Goal: Communication & Community: Answer question/provide support

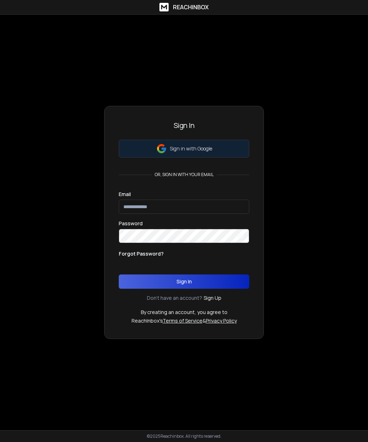
click at [219, 158] on button "Sign in with Google" at bounding box center [184, 149] width 130 height 18
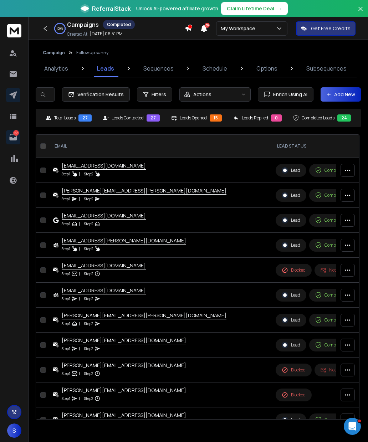
click at [15, 135] on p "67" at bounding box center [16, 133] width 6 height 6
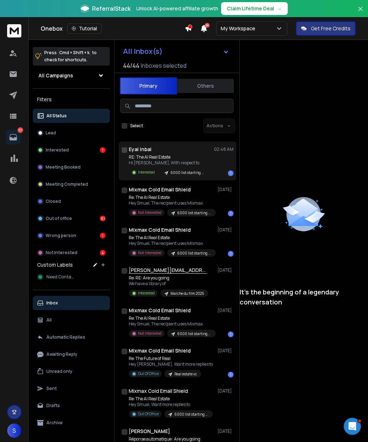
click at [191, 155] on p "RE: The AI Real Estate" at bounding box center [169, 157] width 80 height 6
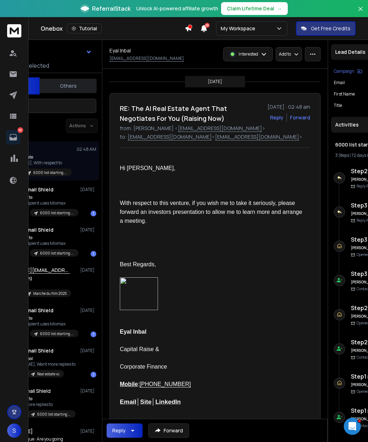
scroll to position [0, 143]
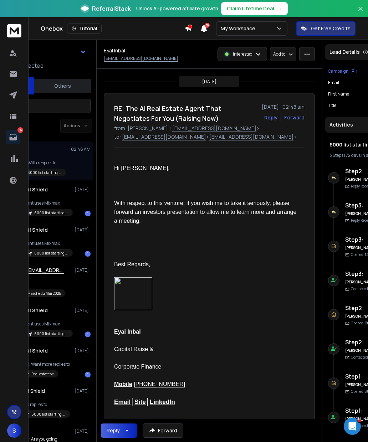
click at [294, 278] on span at bounding box center [206, 297] width 185 height 41
click at [276, 119] on button "Reply" at bounding box center [271, 117] width 14 height 7
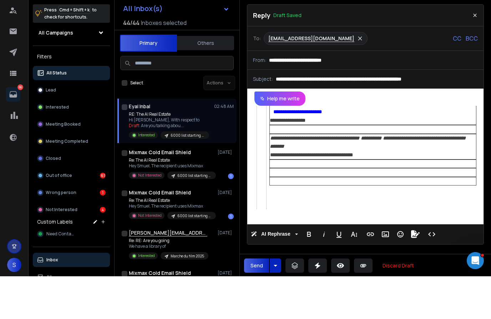
scroll to position [69, 0]
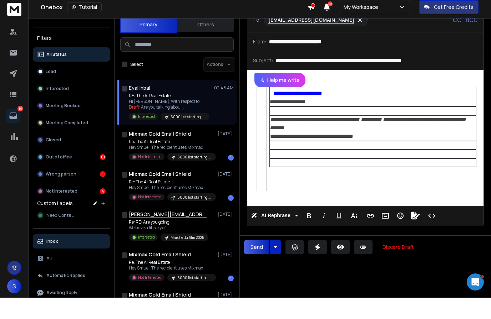
click at [259, 262] on button "Send" at bounding box center [256, 269] width 25 height 14
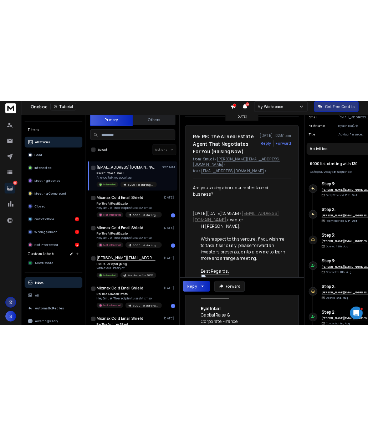
scroll to position [0, 0]
